Goal: Task Accomplishment & Management: Manage account settings

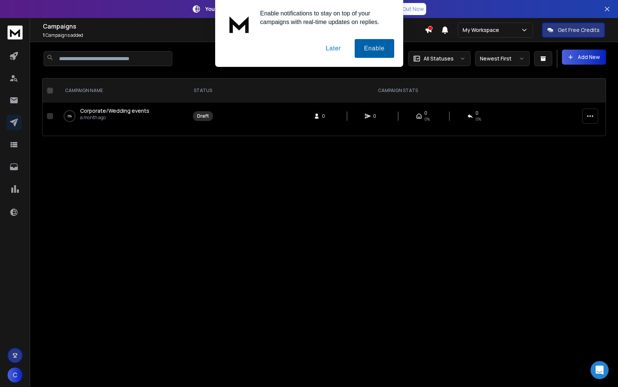
click at [376, 48] on button "Enable" at bounding box center [374, 48] width 39 height 19
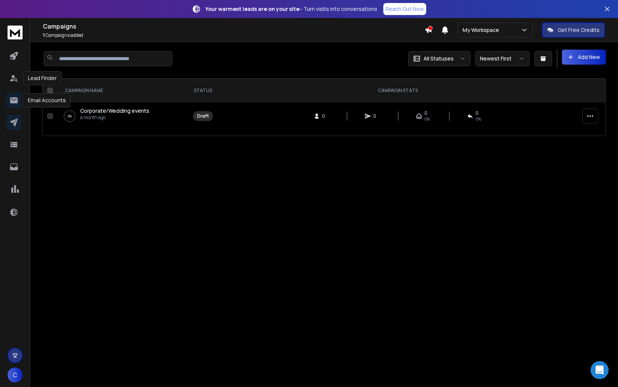
click at [16, 99] on icon at bounding box center [14, 100] width 8 height 6
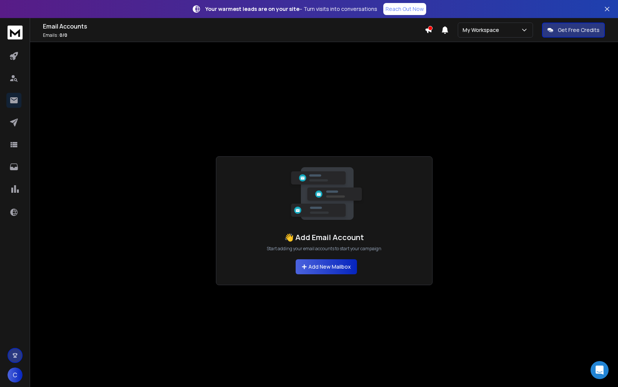
click at [319, 265] on button "Add New Mailbox" at bounding box center [325, 266] width 61 height 15
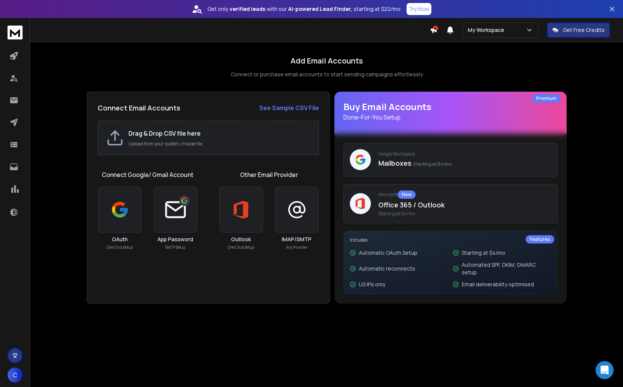
click at [117, 203] on icon at bounding box center [120, 209] width 19 height 23
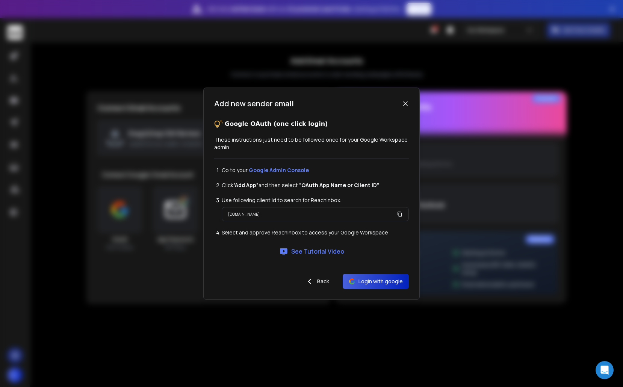
click at [405, 107] on icon at bounding box center [405, 103] width 7 height 7
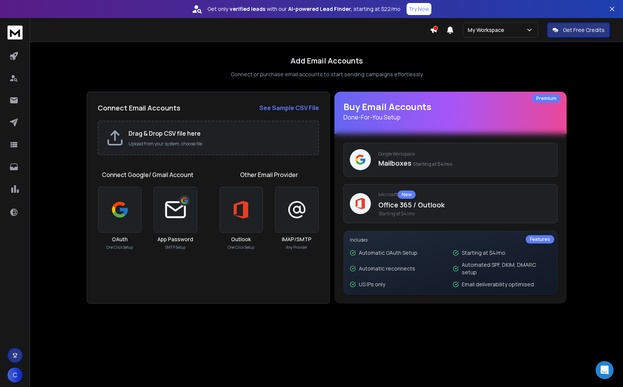
click at [308, 205] on div at bounding box center [297, 210] width 44 height 46
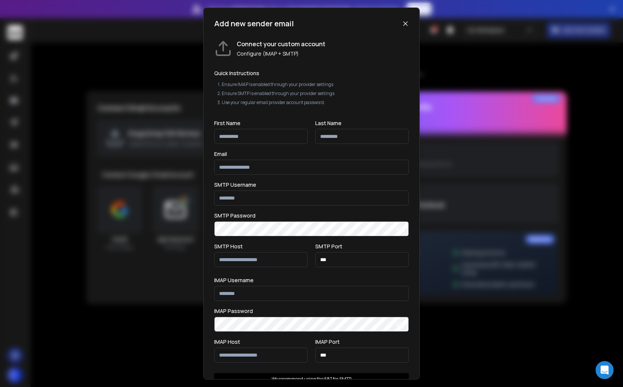
click at [408, 20] on icon at bounding box center [405, 23] width 7 height 7
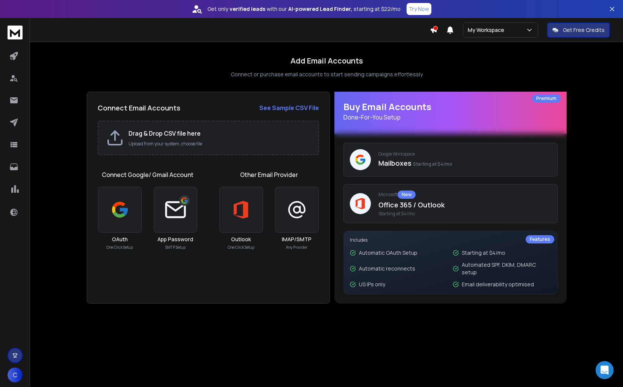
click at [406, 24] on div "My Workspace Get Free Credits" at bounding box center [311, 30] width 623 height 24
click at [122, 209] on icon at bounding box center [120, 209] width 19 height 23
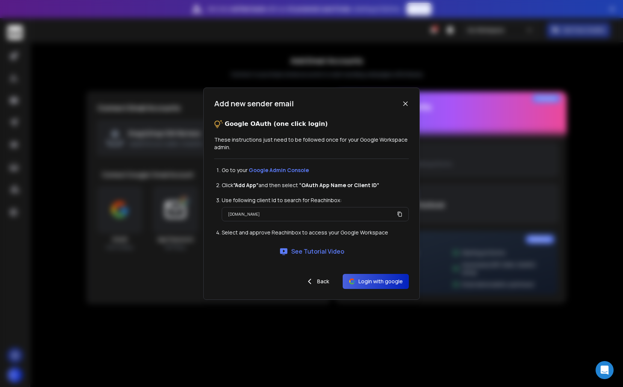
click at [312, 248] on link "See Tutorial Video" at bounding box center [311, 251] width 65 height 9
click at [284, 169] on link "Google Admin Console" at bounding box center [279, 170] width 60 height 7
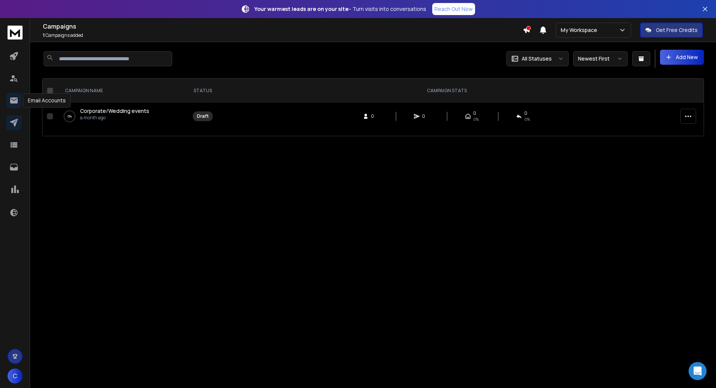
click at [12, 95] on link at bounding box center [13, 100] width 15 height 15
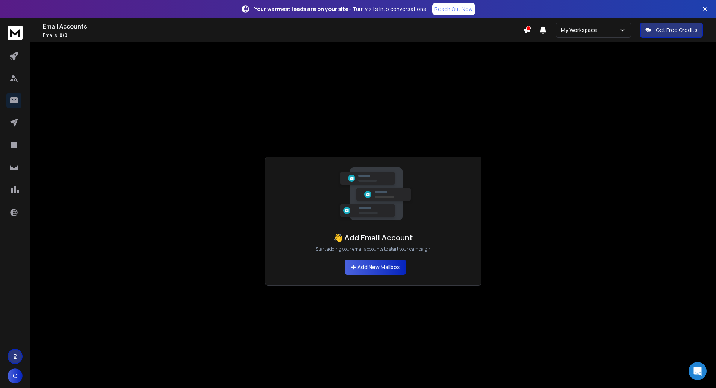
click at [393, 268] on button "Add New Mailbox" at bounding box center [375, 266] width 61 height 15
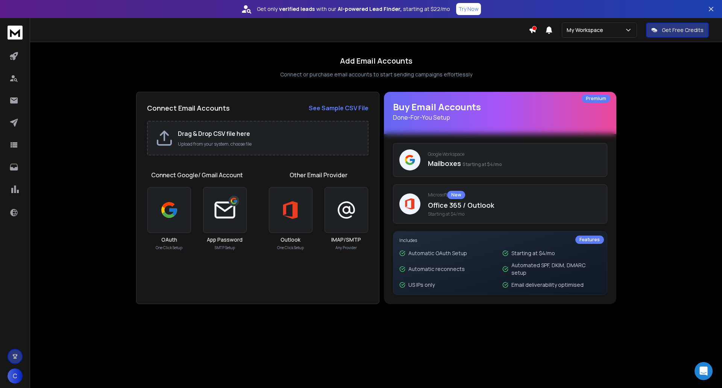
click at [173, 201] on icon at bounding box center [169, 209] width 19 height 23
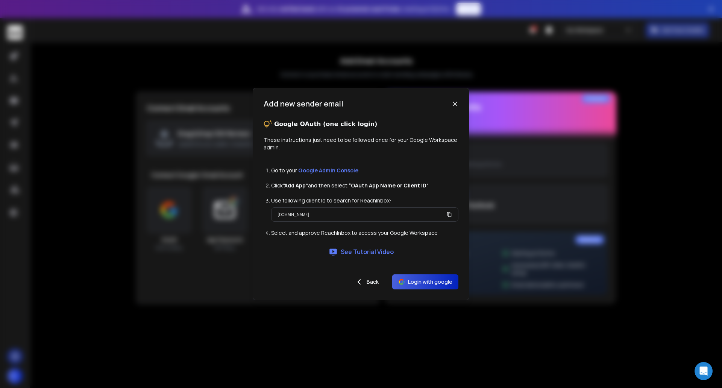
click at [367, 251] on link "See Tutorial Video" at bounding box center [361, 251] width 65 height 9
click at [342, 168] on link "Google Admin Console" at bounding box center [328, 170] width 60 height 7
click at [326, 169] on link "Google Admin Console" at bounding box center [328, 170] width 60 height 7
click at [449, 213] on icon at bounding box center [449, 214] width 4 height 5
click at [418, 282] on button "Login with google" at bounding box center [425, 281] width 66 height 15
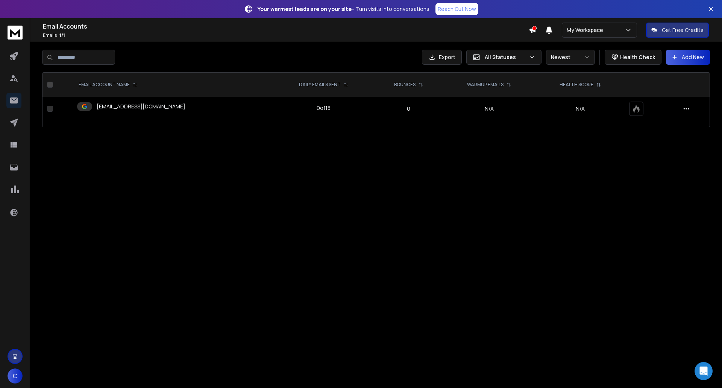
click at [677, 58] on icon at bounding box center [674, 57] width 5 height 5
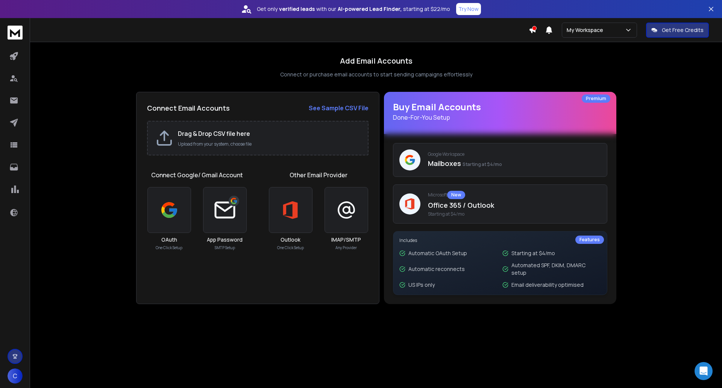
click at [163, 213] on icon at bounding box center [169, 209] width 19 height 23
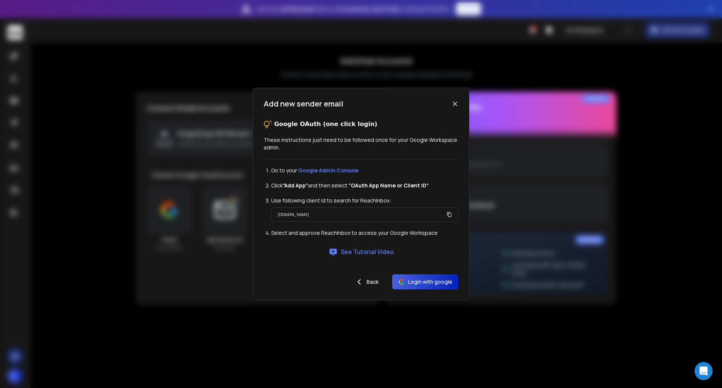
click at [429, 283] on button "Login with google" at bounding box center [425, 281] width 66 height 15
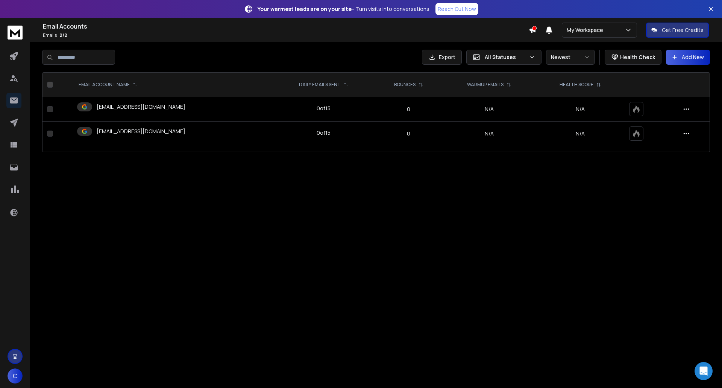
click at [633, 108] on icon at bounding box center [636, 109] width 6 height 8
click at [684, 113] on button at bounding box center [686, 109] width 37 height 13
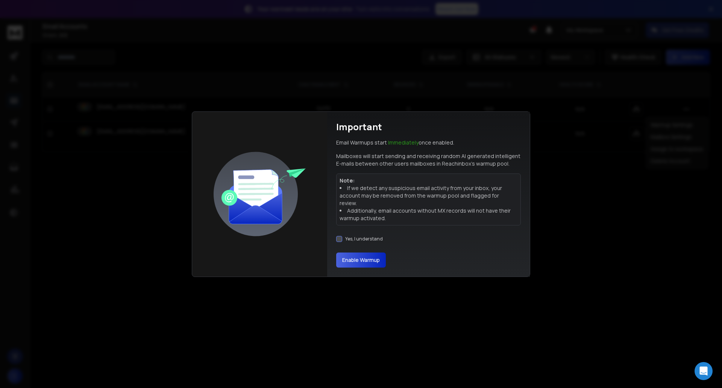
click at [338, 236] on button "Yes, I understand" at bounding box center [339, 239] width 6 height 6
drag, startPoint x: 384, startPoint y: 158, endPoint x: 483, endPoint y: 156, distance: 98.9
click at [471, 157] on p "Mailboxes will start sending and receiving random AI generated intelligent E-ma…" at bounding box center [428, 159] width 185 height 15
click at [486, 156] on p "Mailboxes will start sending and receiving random AI generated intelligent E-ma…" at bounding box center [428, 159] width 185 height 15
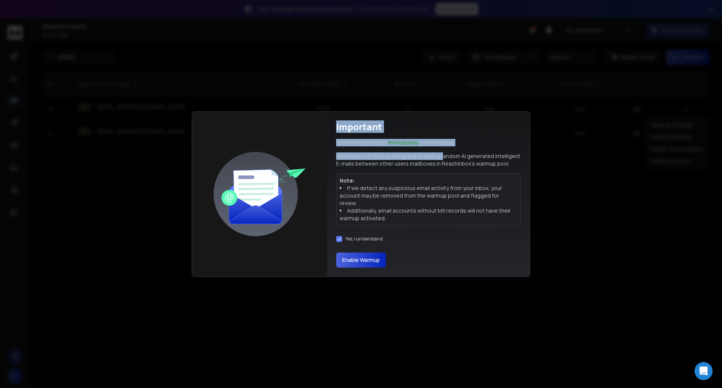
drag, startPoint x: 520, startPoint y: 163, endPoint x: 537, endPoint y: 163, distance: 16.9
click at [537, 163] on body "Your warmest leads are on your site – Turn visits into conversations Reach Out …" at bounding box center [361, 194] width 722 height 388
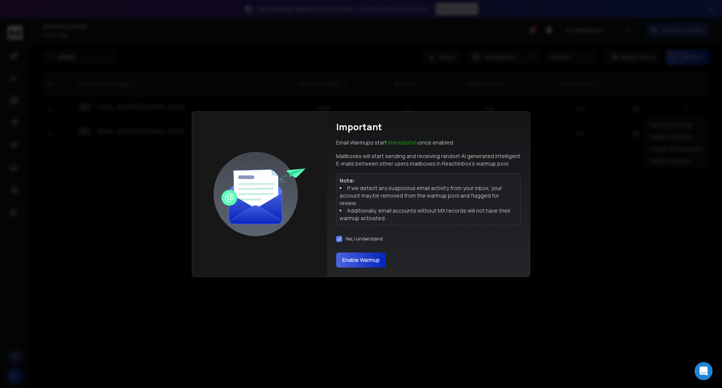
click at [381, 167] on p "Mailboxes will start sending and receiving random AI generated intelligent E-ma…" at bounding box center [428, 159] width 185 height 15
drag, startPoint x: 473, startPoint y: 163, endPoint x: 474, endPoint y: 170, distance: 6.5
click at [480, 163] on p "Mailboxes will start sending and receiving random AI generated intelligent E-ma…" at bounding box center [428, 159] width 185 height 15
click at [462, 183] on p "Note:" at bounding box center [428, 181] width 178 height 8
click at [370, 261] on button "Enable Warmup" at bounding box center [361, 259] width 50 height 15
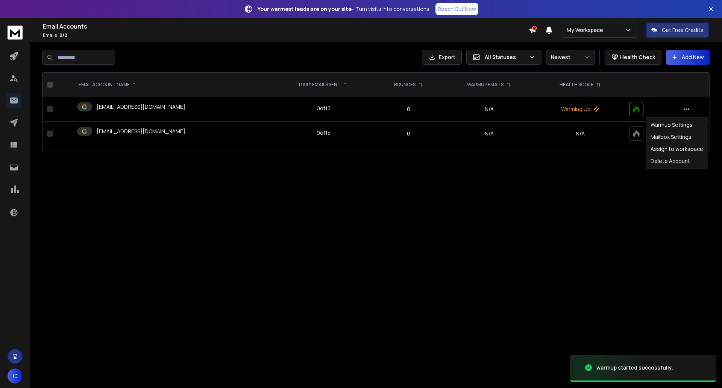
click at [624, 186] on div "Your warmest leads are on your site – Turn visits into conversations Reach Out …" at bounding box center [361, 194] width 722 height 388
click at [690, 132] on button at bounding box center [686, 133] width 37 height 13
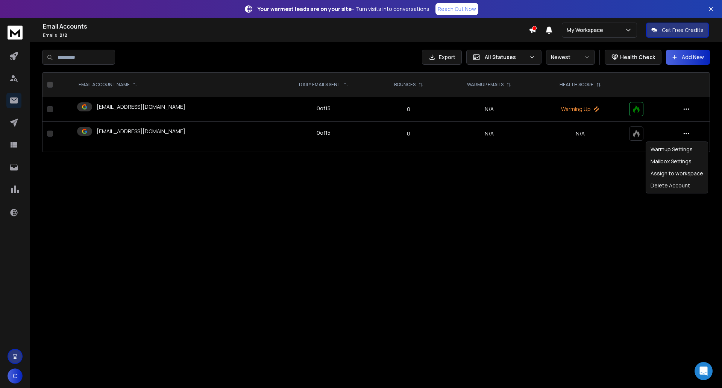
click at [632, 136] on icon at bounding box center [636, 134] width 8 height 8
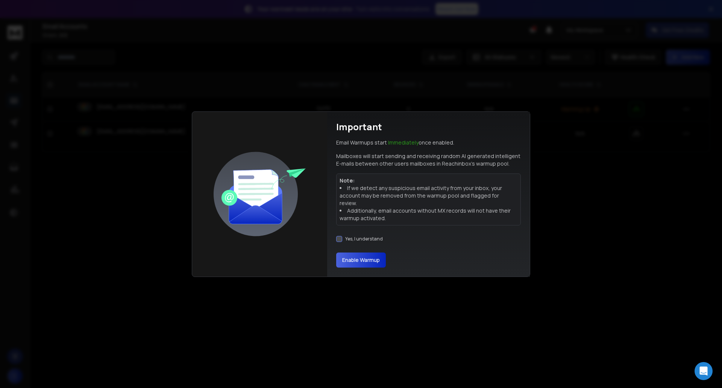
click at [340, 236] on button "Yes, I understand" at bounding box center [339, 239] width 6 height 6
click at [363, 253] on button "Enable Warmup" at bounding box center [361, 259] width 50 height 15
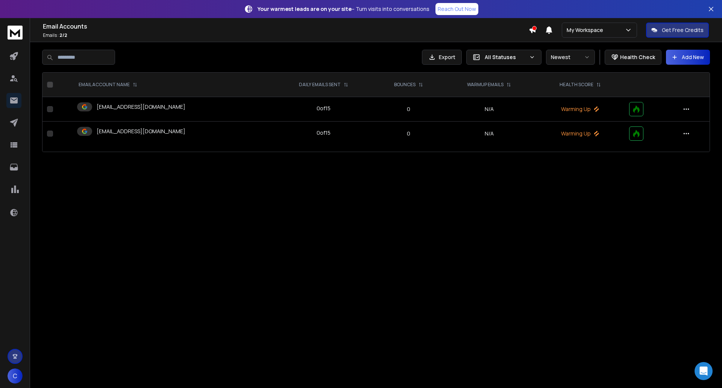
click at [710, 9] on icon at bounding box center [711, 9] width 5 height 5
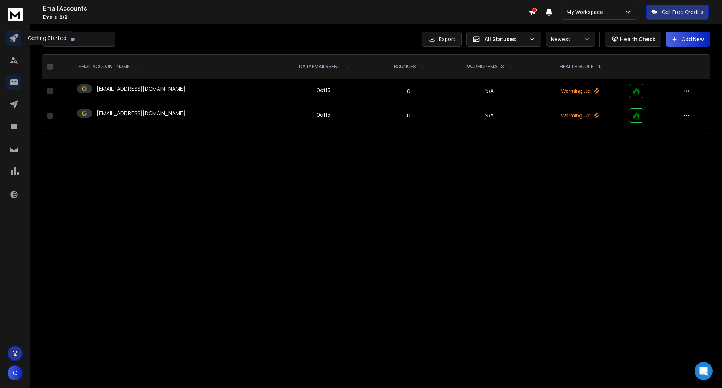
click at [10, 40] on icon at bounding box center [13, 37] width 9 height 9
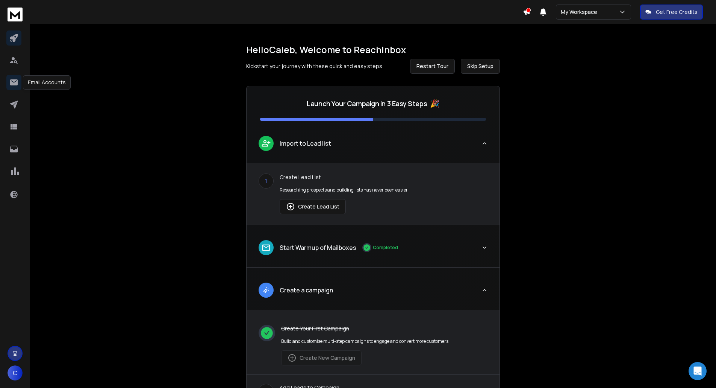
click at [15, 80] on icon at bounding box center [14, 82] width 8 height 6
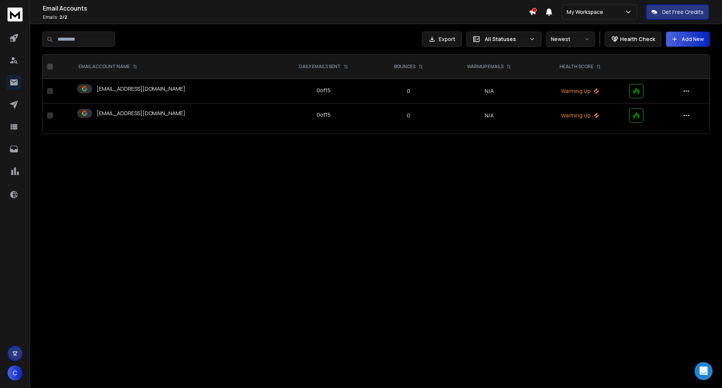
click at [684, 87] on button at bounding box center [686, 91] width 37 height 13
click at [677, 103] on div "Warmup Settings" at bounding box center [676, 107] width 59 height 12
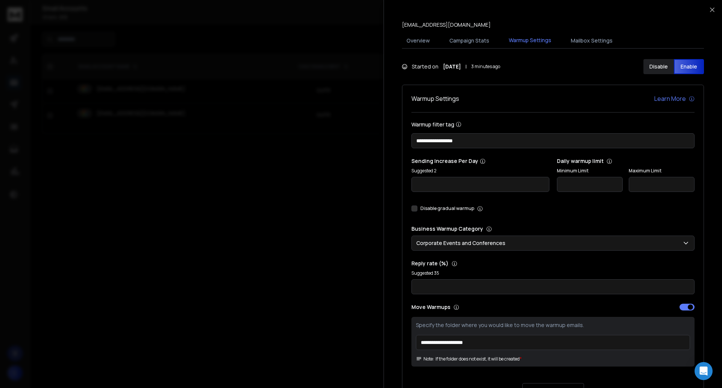
click at [467, 36] on button "Campaign Stats" at bounding box center [469, 40] width 49 height 17
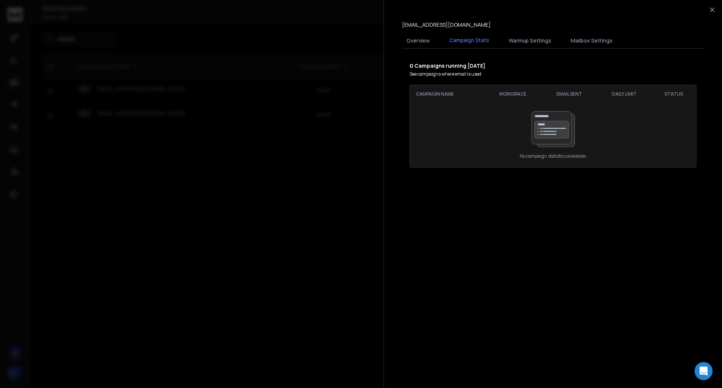
click at [531, 35] on button "Warmup Settings" at bounding box center [530, 40] width 52 height 17
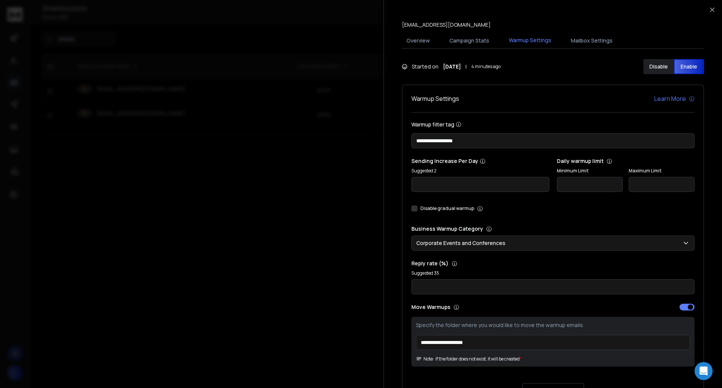
click at [418, 36] on button "Overview" at bounding box center [418, 40] width 32 height 17
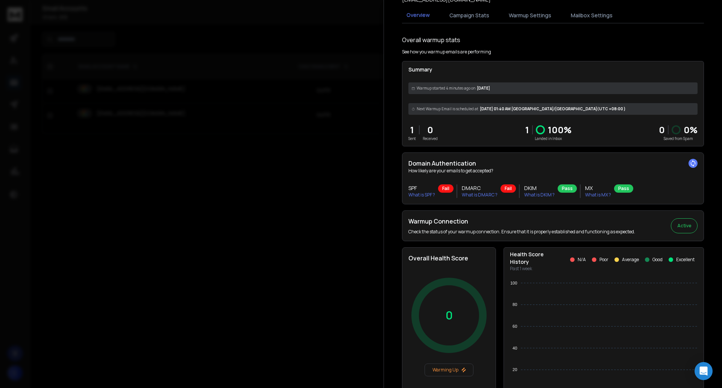
scroll to position [38, 0]
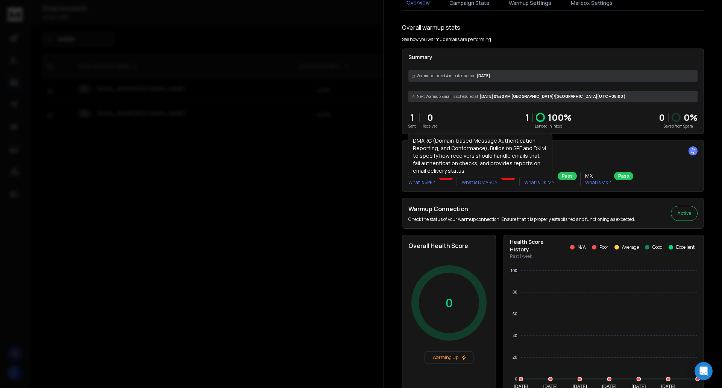
click at [484, 180] on p "What is DMARC ?" at bounding box center [480, 182] width 36 height 6
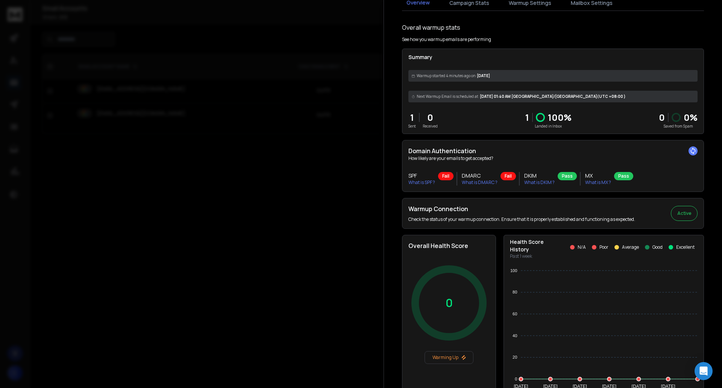
click at [486, 179] on p "What is DMARC ?" at bounding box center [480, 182] width 36 height 6
click at [486, 180] on p "What is DMARC ?" at bounding box center [480, 182] width 36 height 6
click at [508, 176] on div "Fail" at bounding box center [507, 176] width 15 height 8
click at [511, 176] on div "Fail" at bounding box center [507, 176] width 15 height 8
drag, startPoint x: 500, startPoint y: 160, endPoint x: 514, endPoint y: 161, distance: 14.3
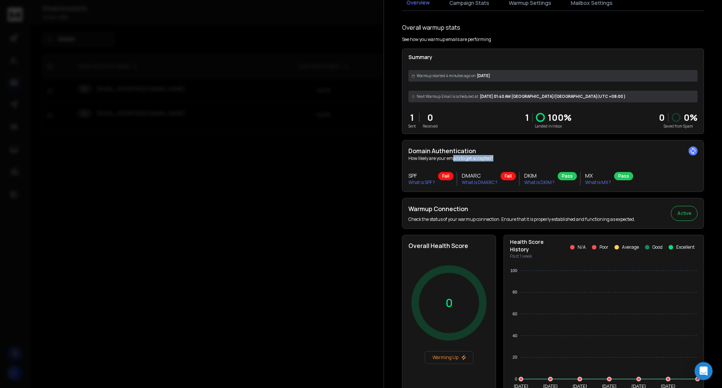
click at [514, 161] on p "How likely are your emails to get accepted?" at bounding box center [552, 158] width 289 height 6
click at [534, 156] on p "How likely are your emails to get accepted?" at bounding box center [552, 158] width 289 height 6
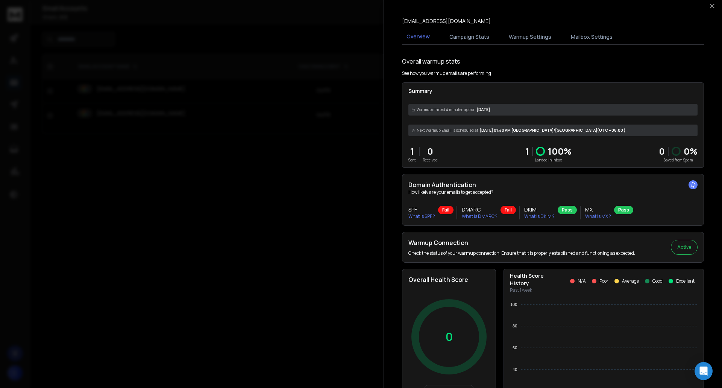
scroll to position [0, 0]
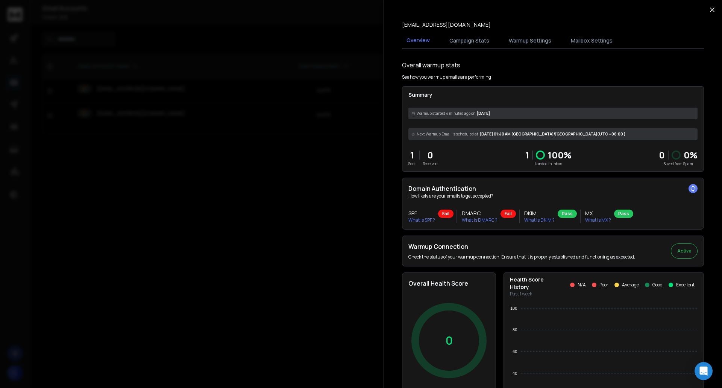
click at [708, 9] on icon "button" at bounding box center [712, 10] width 8 height 8
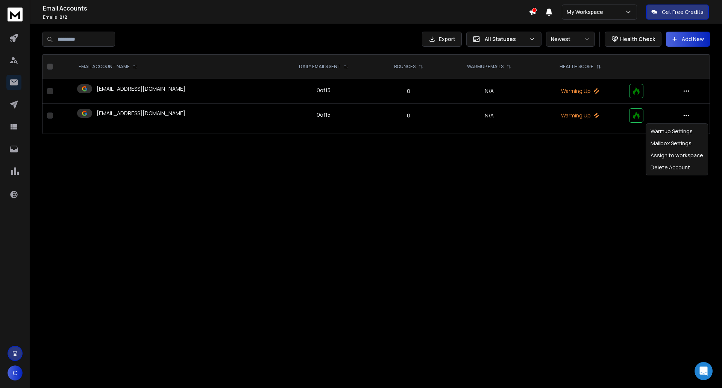
click at [688, 113] on icon at bounding box center [686, 115] width 7 height 7
click at [672, 129] on div "Warmup Settings" at bounding box center [676, 131] width 59 height 12
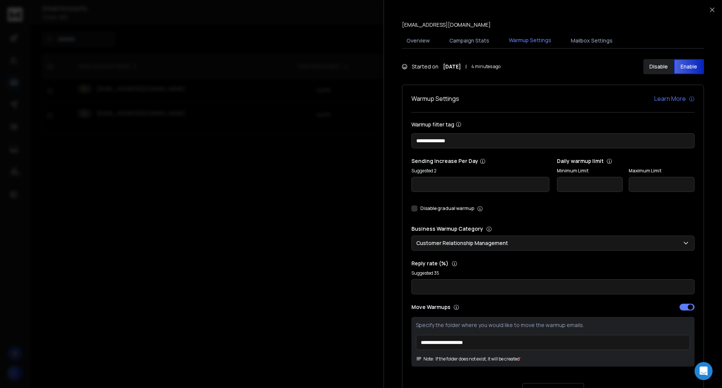
click at [420, 40] on button "Overview" at bounding box center [418, 40] width 32 height 17
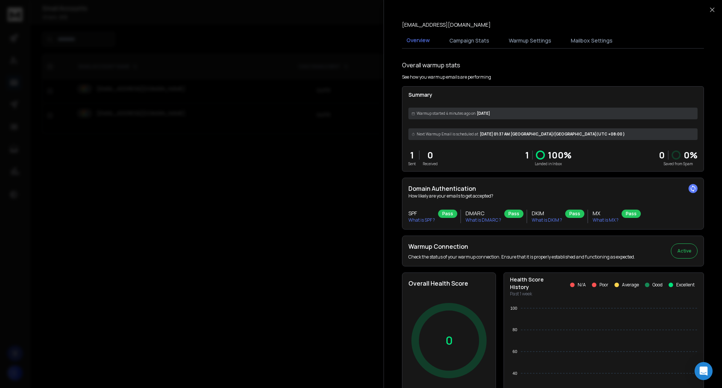
click at [673, 155] on icon at bounding box center [676, 155] width 8 height 8
click at [683, 156] on p "0 %" at bounding box center [690, 155] width 14 height 12
drag, startPoint x: 430, startPoint y: 113, endPoint x: 479, endPoint y: 114, distance: 49.3
click at [473, 114] on span "Warmup started 4 minutes ago on" at bounding box center [446, 114] width 59 height 6
click at [515, 112] on div "Warmup started 4 minutes ago on 12 Sep, 2025" at bounding box center [552, 114] width 289 height 12
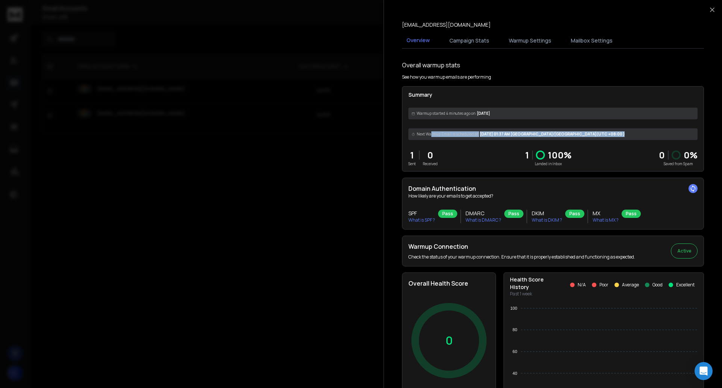
drag, startPoint x: 430, startPoint y: 133, endPoint x: 585, endPoint y: 136, distance: 154.9
click at [566, 127] on div "Summary Warmup started 4 minutes ago on 12 Sep, 2025 Next Warmup Email is sched…" at bounding box center [553, 128] width 302 height 85
click at [597, 134] on div "Next Warmup Email is scheduled at 12 Sep, 2025 01:37 AM Asia/Manila (UTC +08:00…" at bounding box center [552, 134] width 289 height 12
click at [589, 38] on button "Mailbox Settings" at bounding box center [591, 40] width 51 height 17
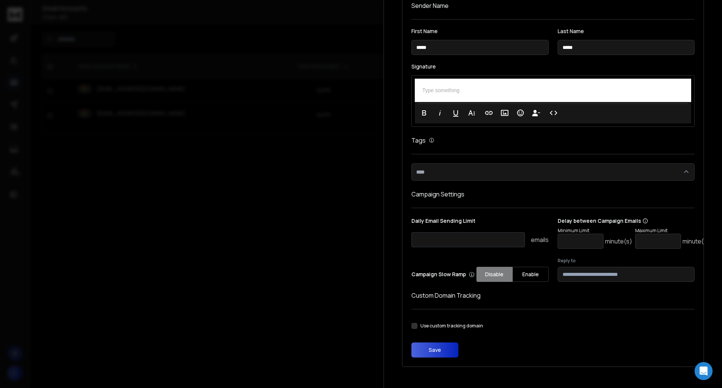
scroll to position [68, 0]
click at [414, 323] on button "Reply to" at bounding box center [414, 326] width 6 height 6
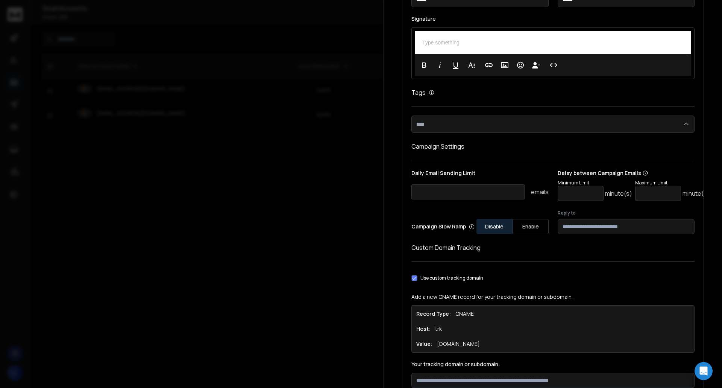
scroll to position [190, 0]
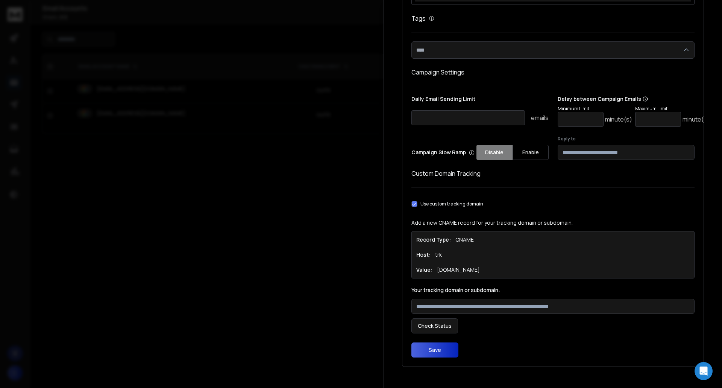
click at [438, 342] on button "Save" at bounding box center [434, 349] width 47 height 15
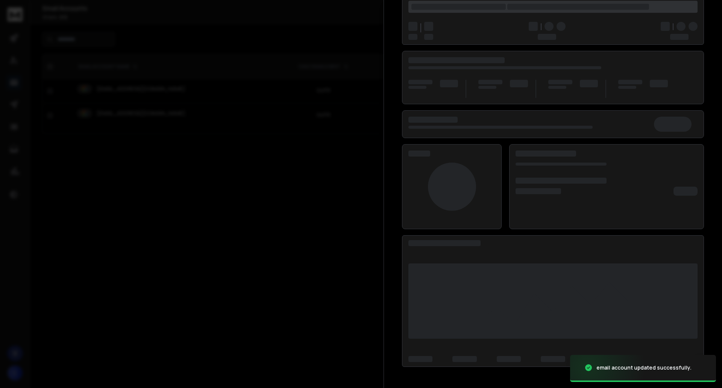
scroll to position [108, 0]
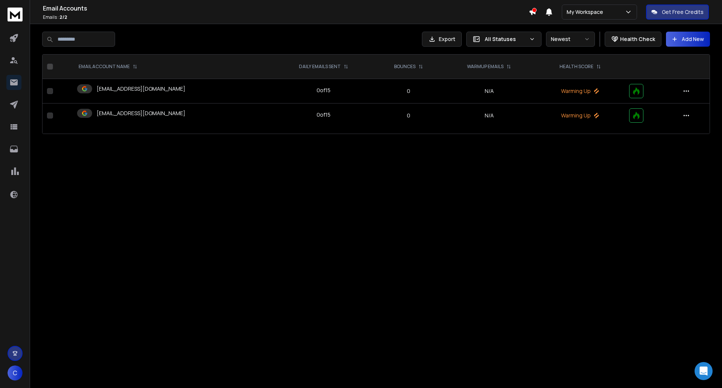
click at [477, 112] on td "N/A" at bounding box center [488, 115] width 93 height 24
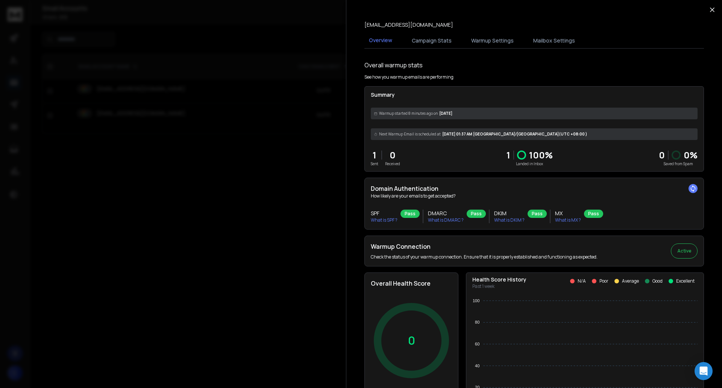
click at [709, 8] on icon "button" at bounding box center [712, 10] width 8 height 8
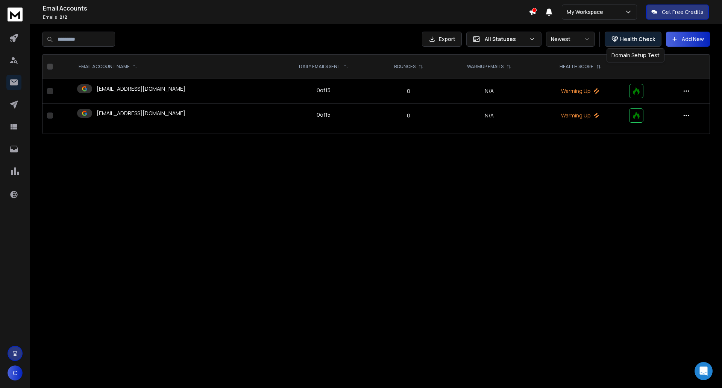
click at [632, 40] on p "Health Check" at bounding box center [637, 39] width 35 height 8
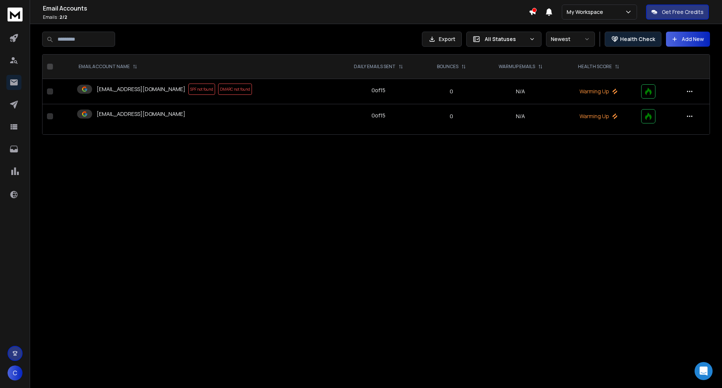
click at [141, 115] on p "[EMAIL_ADDRESS][DOMAIN_NAME]" at bounding box center [141, 114] width 89 height 8
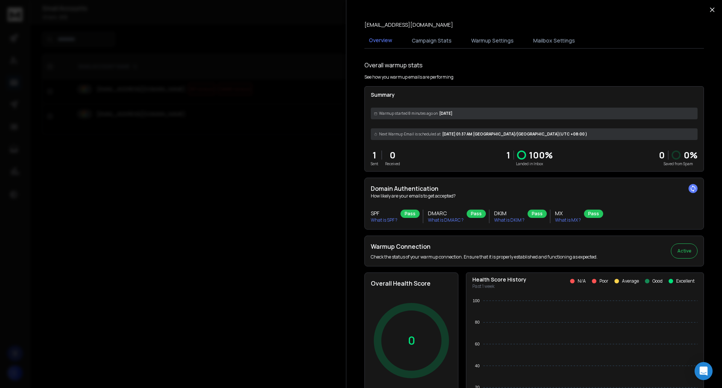
click at [711, 10] on icon "button" at bounding box center [712, 10] width 4 height 4
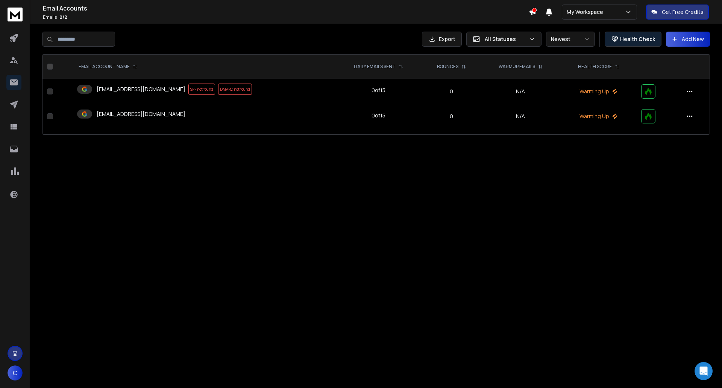
click at [576, 38] on button "Newest" at bounding box center [570, 39] width 49 height 15
click at [582, 38] on button "Newest" at bounding box center [570, 39] width 49 height 15
click at [494, 38] on p "All Statuses" at bounding box center [505, 39] width 41 height 8
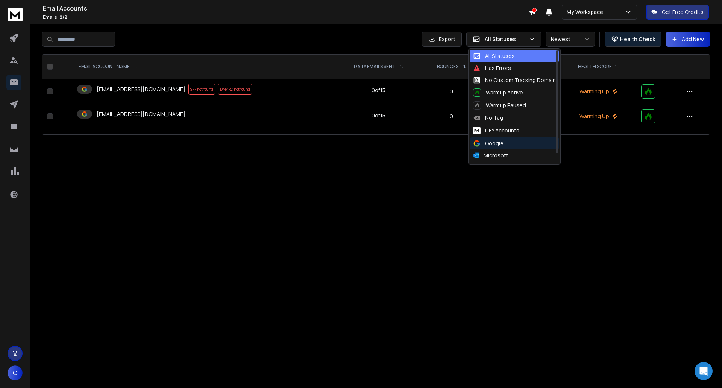
click at [506, 148] on div "Google" at bounding box center [514, 143] width 89 height 12
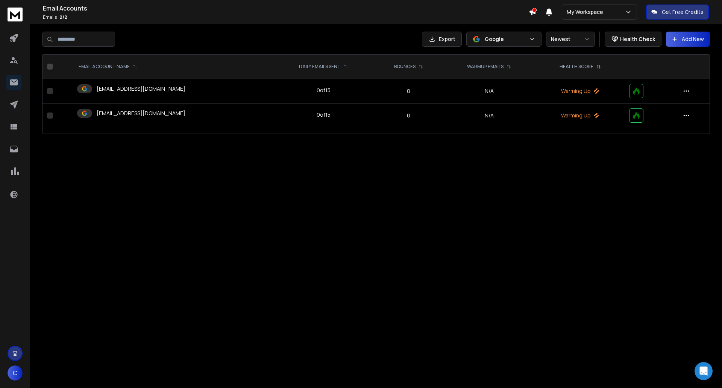
click at [532, 42] on div "Google" at bounding box center [503, 39] width 75 height 15
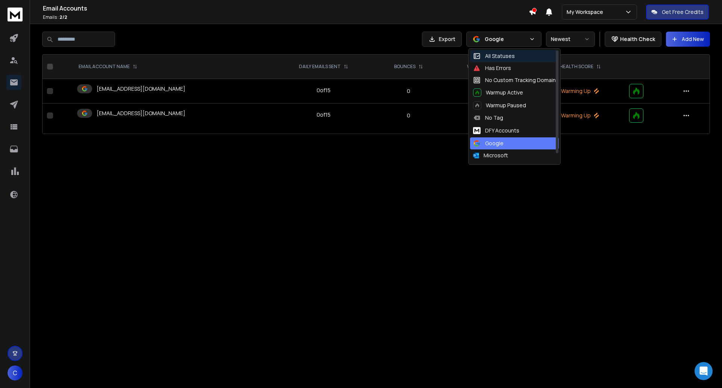
click at [511, 56] on div "All Statuses" at bounding box center [494, 56] width 42 height 8
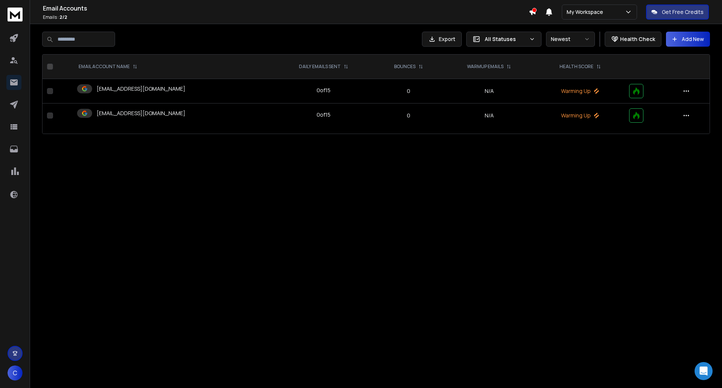
click at [697, 37] on button "Add New" at bounding box center [688, 39] width 44 height 15
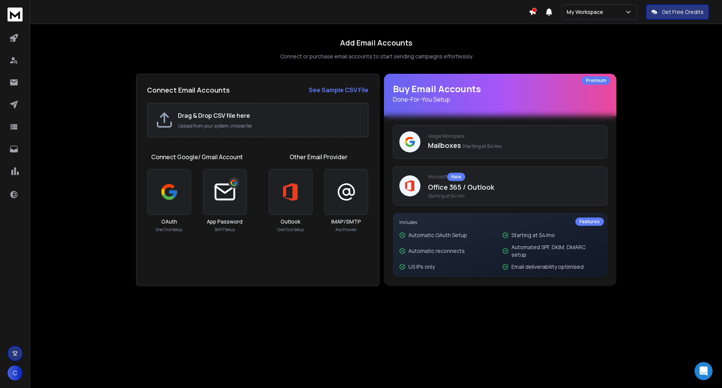
click at [537, 339] on div "Get only verified leads with our AI-powered Lead Finder, starting at $22/mo Try…" at bounding box center [361, 194] width 722 height 388
click at [669, 106] on div "Add Email Accounts Connect or purchase email accounts to start sending campaign…" at bounding box center [376, 169] width 692 height 263
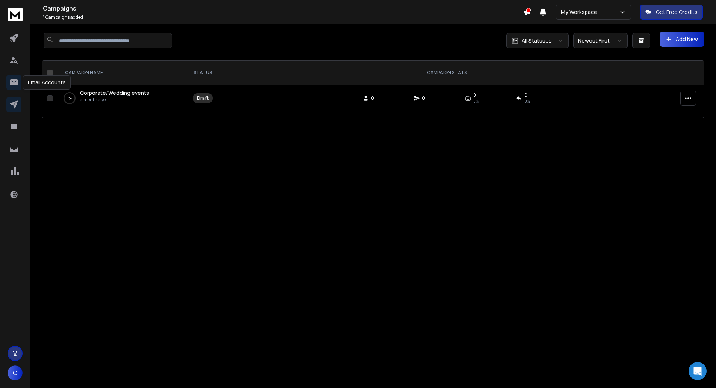
click at [15, 84] on icon at bounding box center [14, 82] width 8 height 6
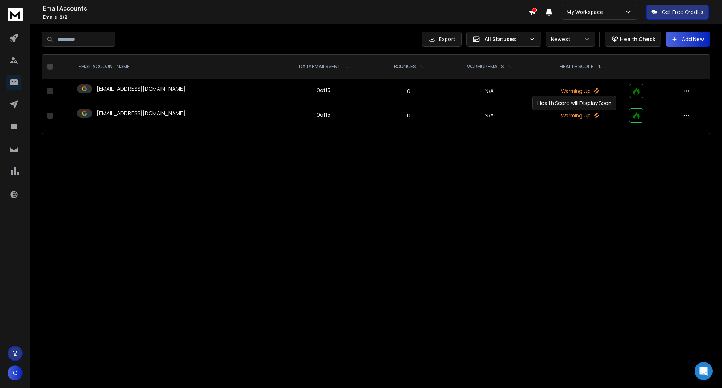
click at [579, 114] on p "Warming Up" at bounding box center [580, 116] width 80 height 8
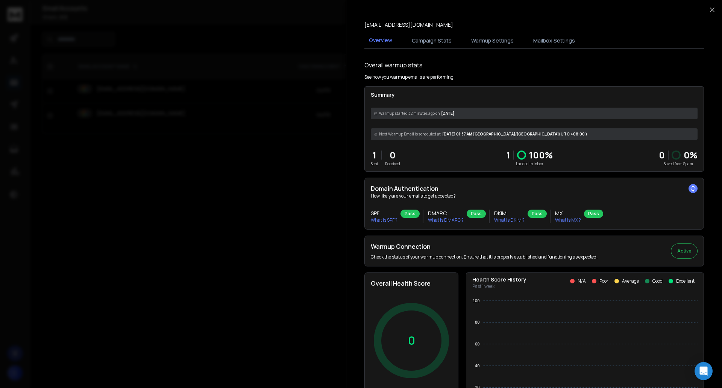
click at [198, 92] on div at bounding box center [361, 194] width 722 height 388
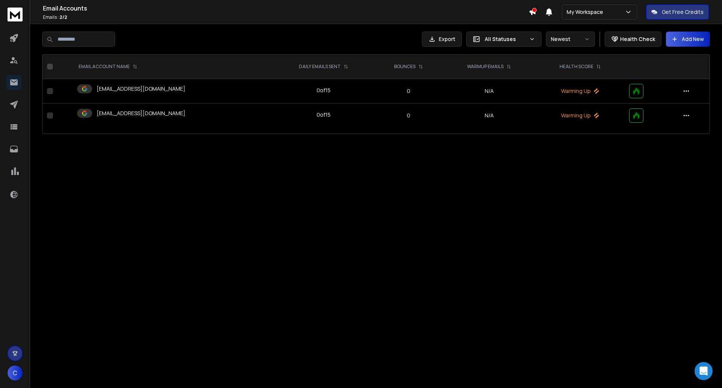
click at [684, 42] on button "Add New" at bounding box center [688, 39] width 44 height 15
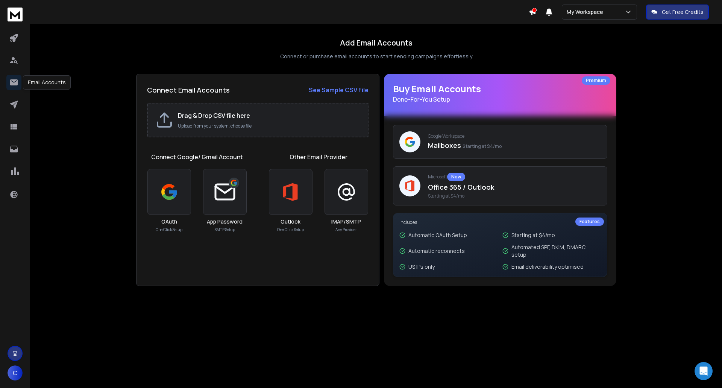
click at [14, 85] on icon at bounding box center [14, 82] width 8 height 6
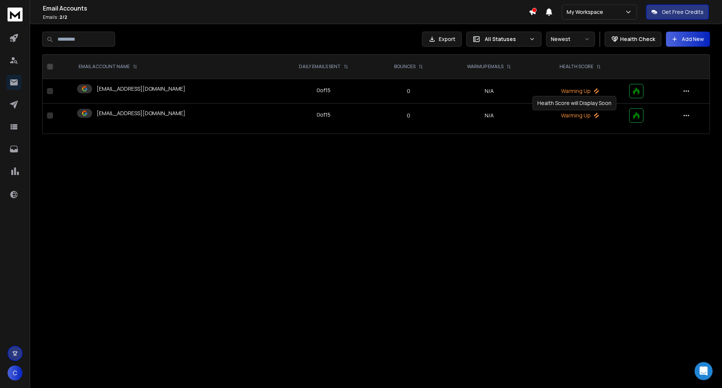
click at [560, 115] on p "Warming Up" at bounding box center [580, 116] width 80 height 8
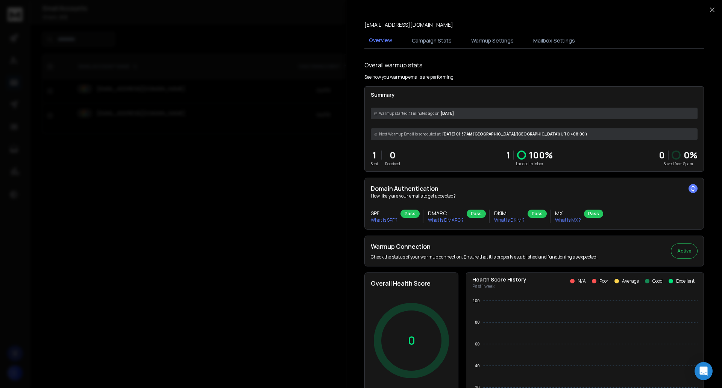
click at [325, 79] on div at bounding box center [361, 194] width 722 height 388
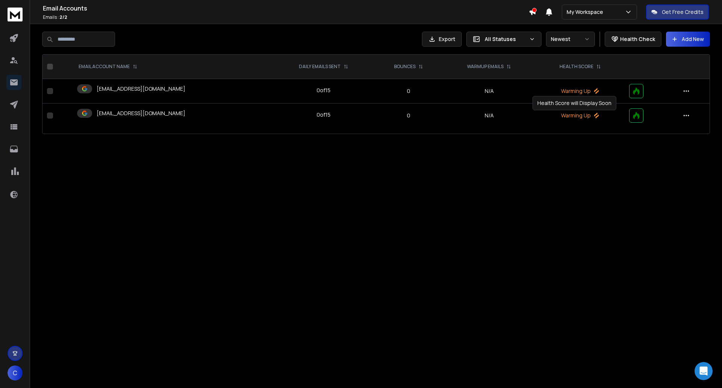
click at [578, 116] on p "Warming Up" at bounding box center [580, 116] width 80 height 8
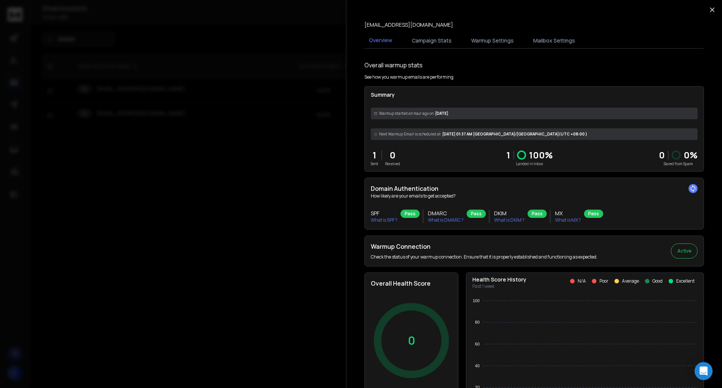
click at [710, 8] on icon "button" at bounding box center [712, 10] width 4 height 4
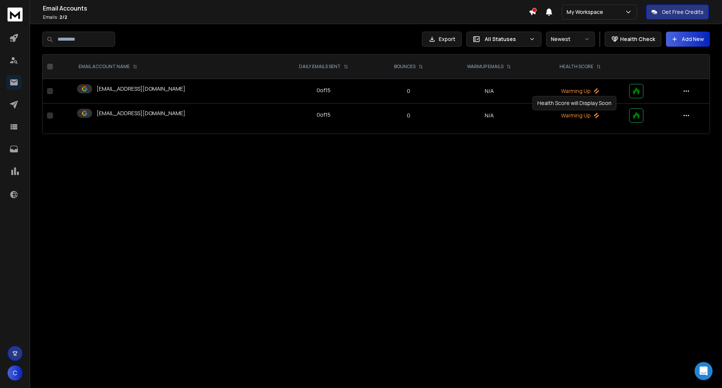
click at [572, 113] on p "Warming Up" at bounding box center [580, 116] width 80 height 8
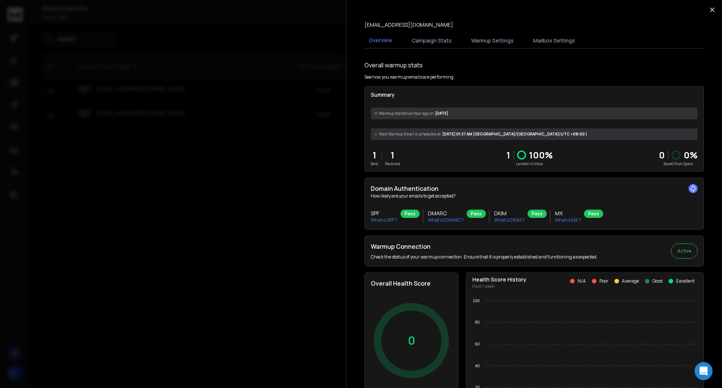
click at [711, 12] on icon "button" at bounding box center [712, 10] width 8 height 8
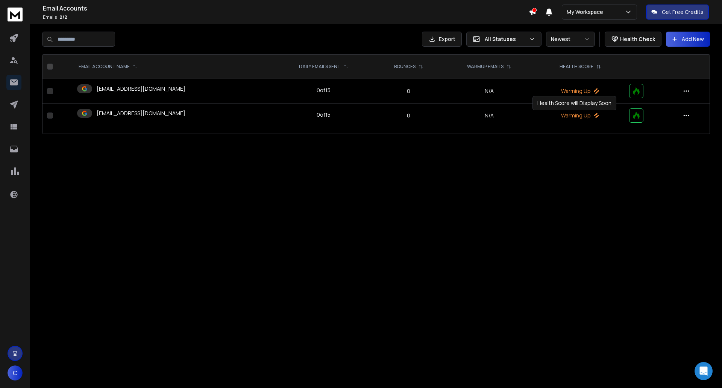
click at [574, 115] on p "Warming Up" at bounding box center [580, 116] width 80 height 8
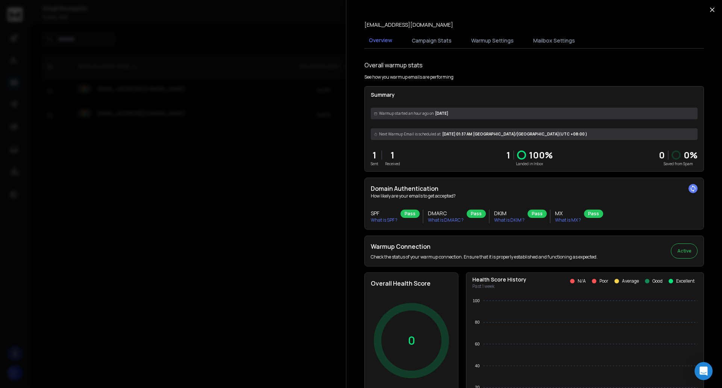
click at [711, 9] on icon "button" at bounding box center [712, 10] width 4 height 4
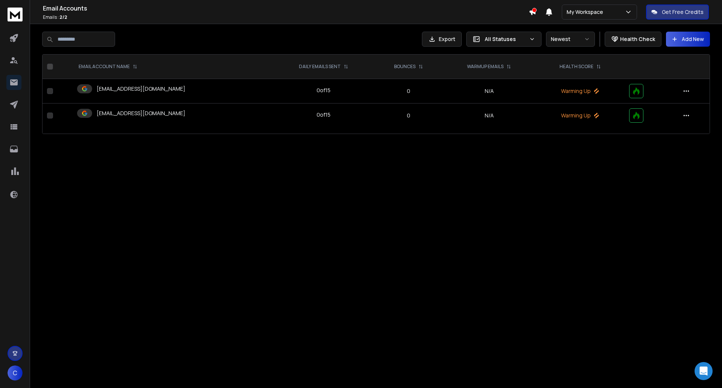
click at [513, 38] on p "All Statuses" at bounding box center [505, 39] width 41 height 8
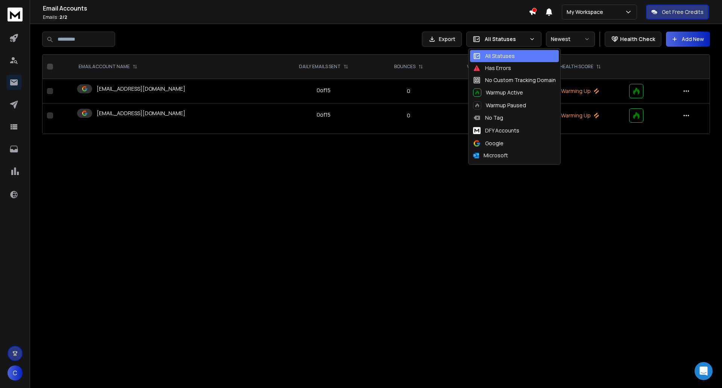
click at [519, 37] on p "All Statuses" at bounding box center [505, 39] width 41 height 8
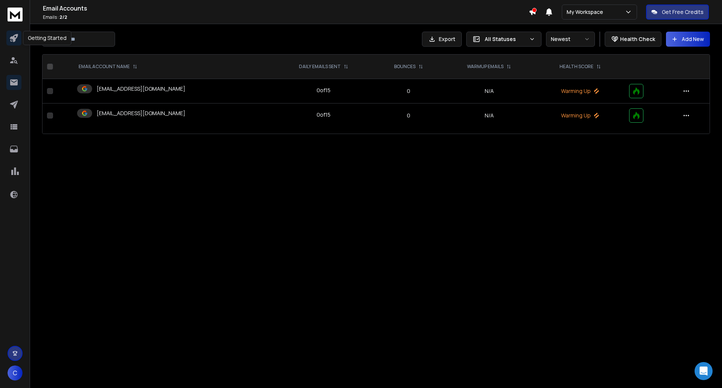
click at [17, 41] on icon at bounding box center [13, 37] width 9 height 9
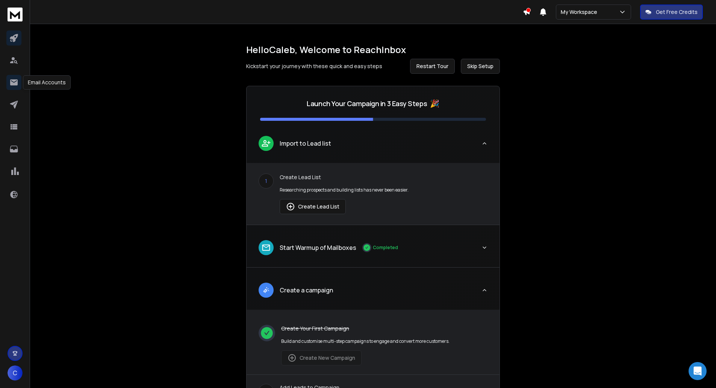
click at [7, 79] on link at bounding box center [13, 82] width 15 height 15
